Goal: Communication & Community: Answer question/provide support

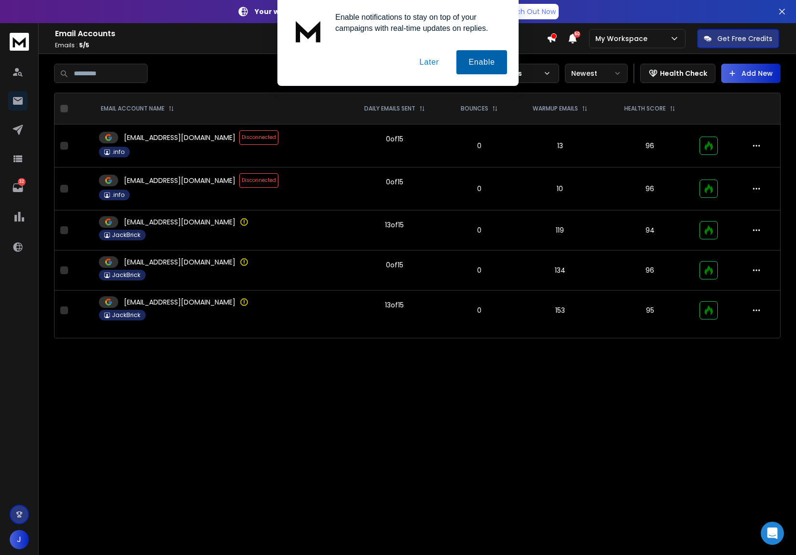
click at [487, 60] on button "Enable" at bounding box center [481, 62] width 51 height 24
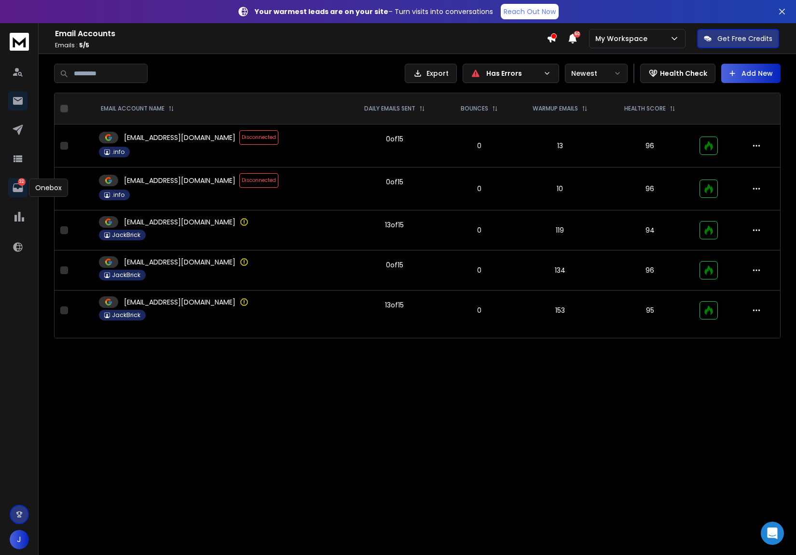
click at [20, 182] on p "32" at bounding box center [22, 182] width 8 height 8
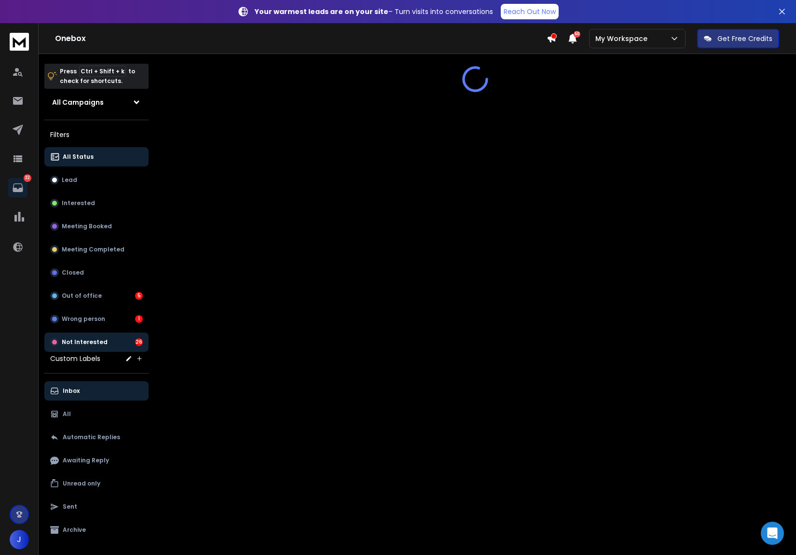
click at [108, 345] on button "Not Interested 26" at bounding box center [96, 341] width 104 height 19
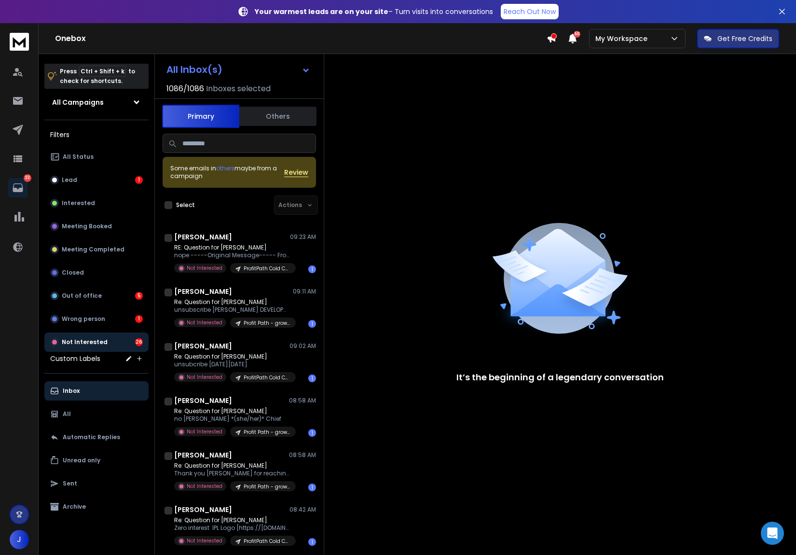
click at [534, 330] on icon at bounding box center [559, 278] width 145 height 111
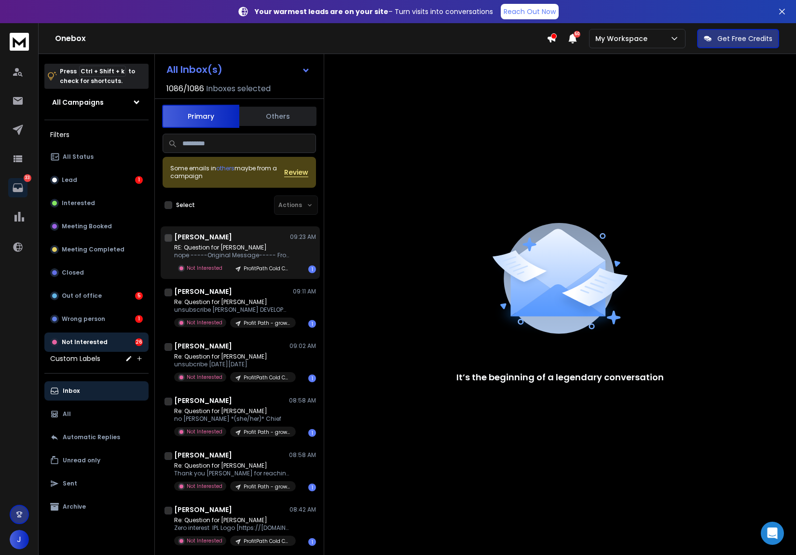
click at [259, 256] on p "nope -----Original Message----- From: [PERSON_NAME]" at bounding box center [232, 255] width 116 height 8
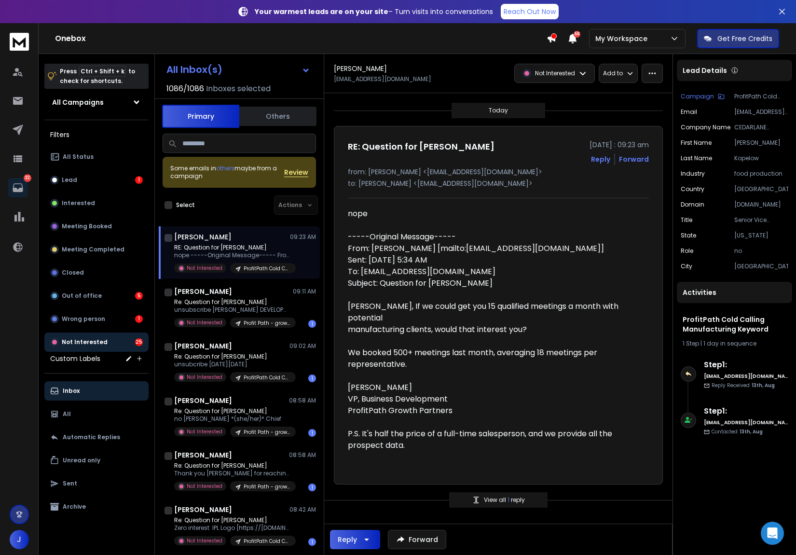
click at [27, 405] on div "32 J" at bounding box center [19, 291] width 39 height 536
click at [419, 441] on div "nope -----Original Message----- From: [PERSON_NAME] [mailto:[EMAIL_ADDRESS][DOM…" at bounding box center [492, 339] width 289 height 262
drag, startPoint x: 17, startPoint y: 366, endPoint x: 515, endPoint y: 70, distance: 578.5
click at [20, 364] on div "32 J" at bounding box center [19, 291] width 39 height 536
click at [391, 478] on div "[DATE] RE: Question for [PERSON_NAME] [DATE] : 09:23 am Reply Forward from: [PE…" at bounding box center [498, 359] width 348 height 513
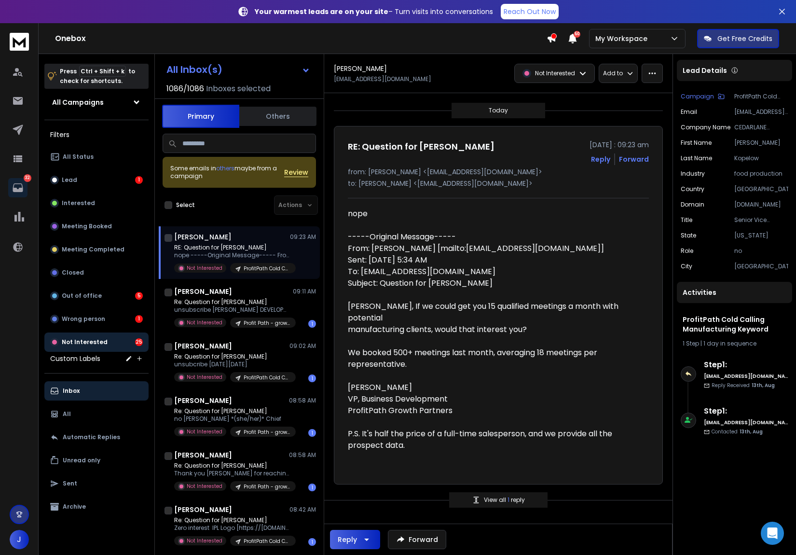
click at [394, 467] on div "RE: Question for [PERSON_NAME] [DATE] : 09:23 am Reply Forward from: [PERSON_NA…" at bounding box center [498, 305] width 329 height 358
click at [372, 203] on div "RE: Question for [PERSON_NAME] [DATE] : 09:23 am Reply Forward from: [PERSON_NA…" at bounding box center [498, 305] width 301 height 330
